Goal: Task Accomplishment & Management: Manage account settings

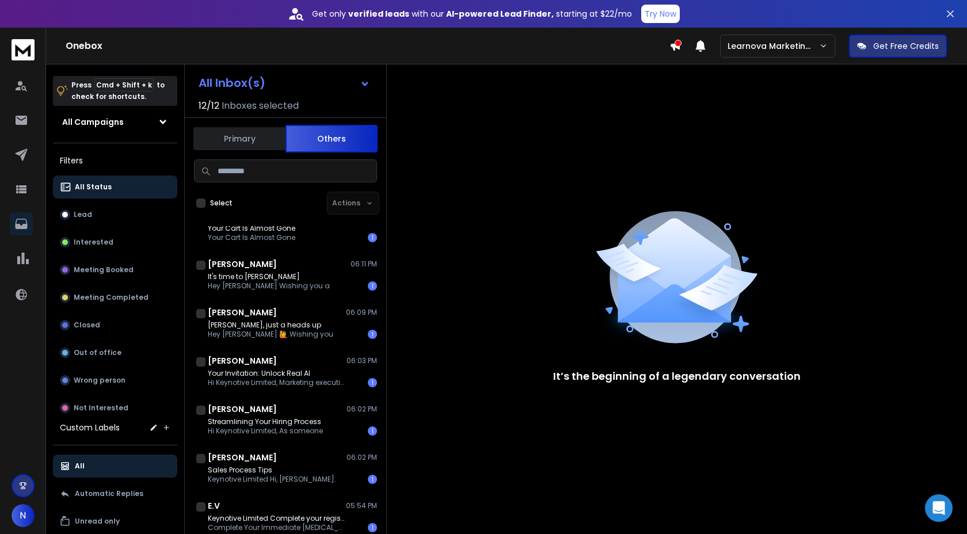
scroll to position [288, 0]
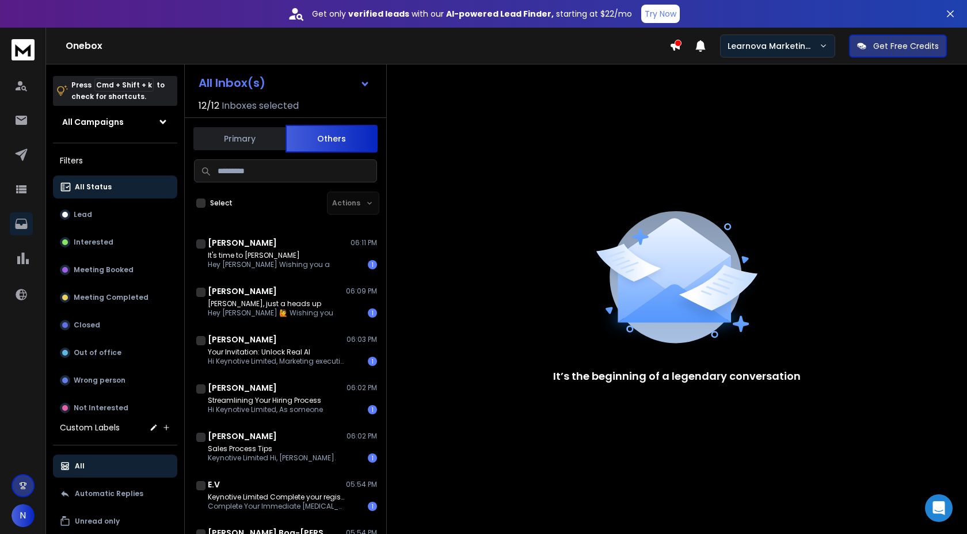
click at [779, 47] on p "Learnova Marketing Emails" at bounding box center [772, 46] width 91 height 12
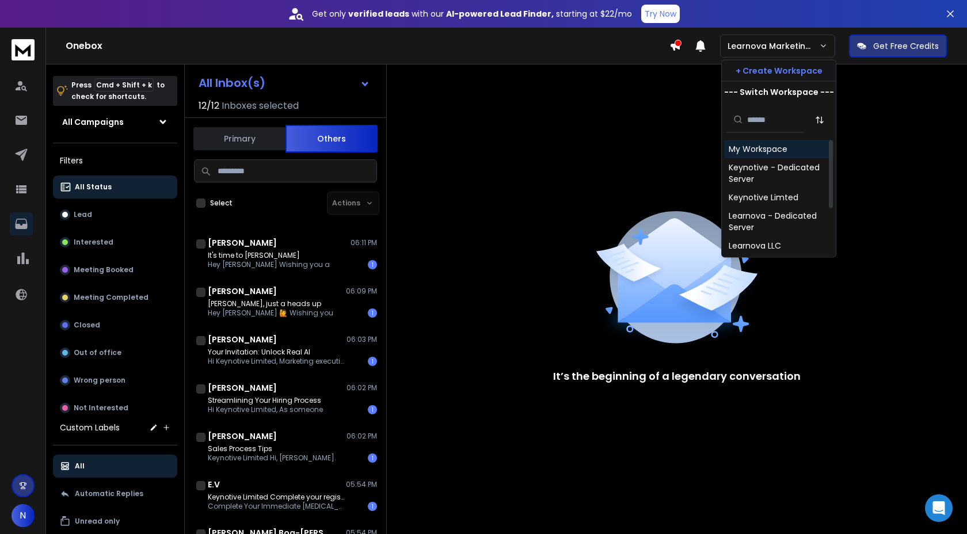
click at [755, 146] on div "My Workspace" at bounding box center [757, 149] width 59 height 12
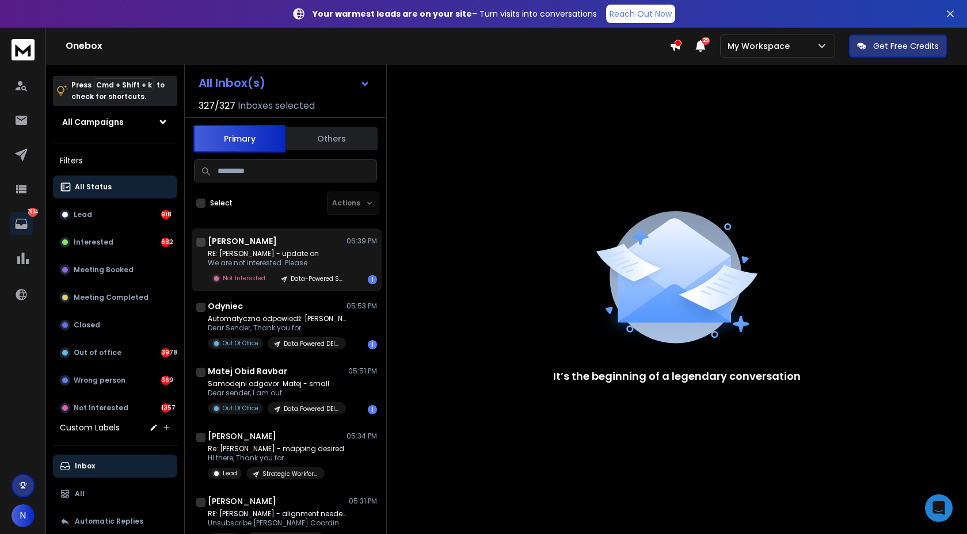
click at [277, 237] on h1 "Shannon Simpson" at bounding box center [242, 241] width 69 height 12
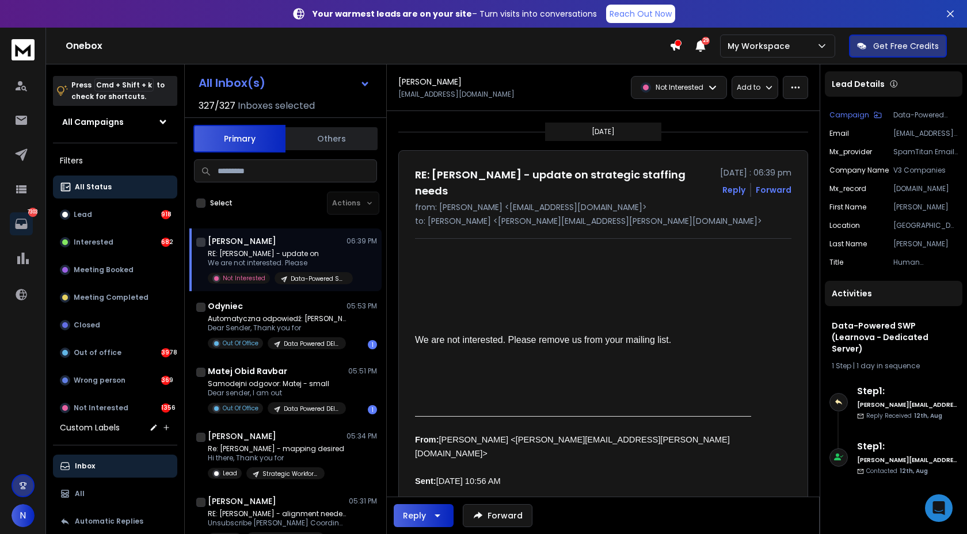
click at [794, 90] on icon "button" at bounding box center [795, 87] width 10 height 10
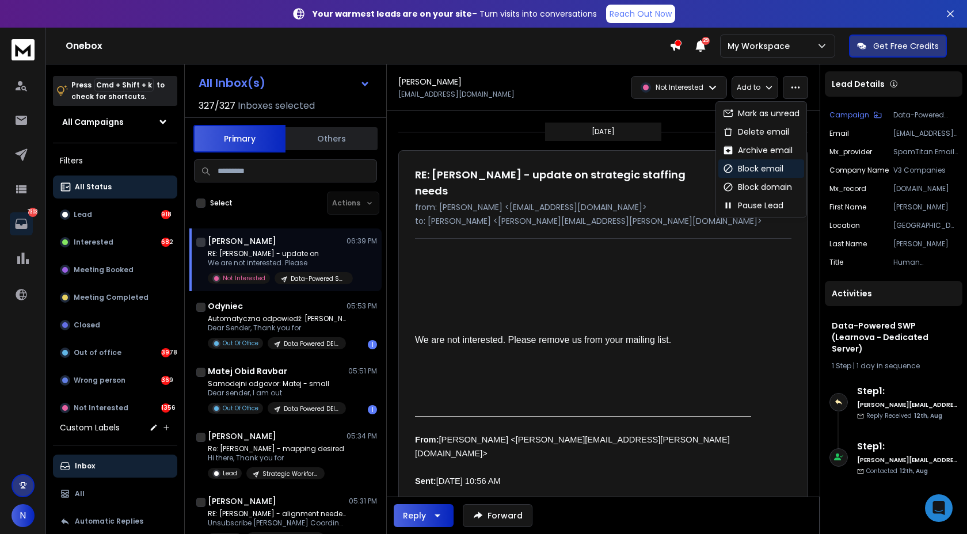
click at [757, 167] on div "Block email" at bounding box center [753, 169] width 60 height 12
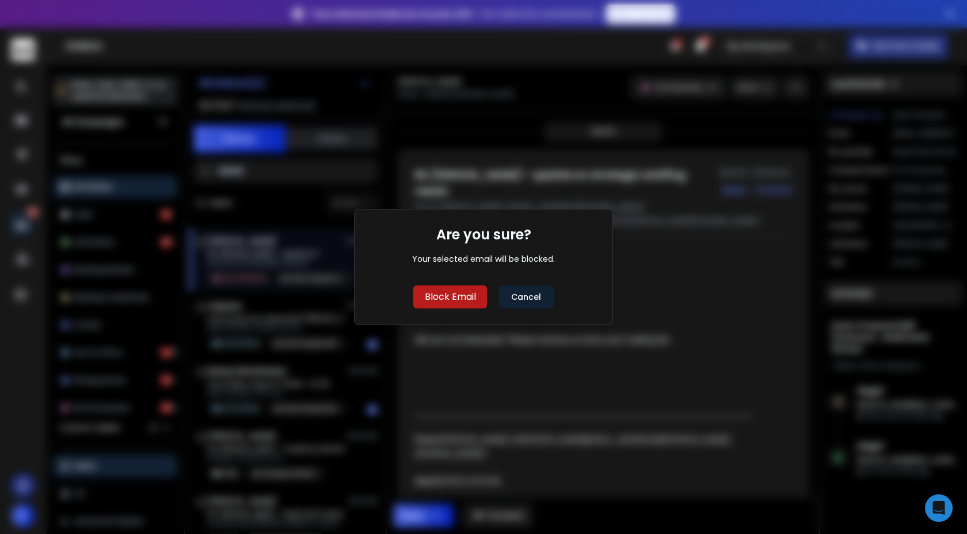
click at [467, 288] on button "Block Email" at bounding box center [450, 296] width 74 height 23
